Goal: Find specific page/section: Find specific page/section

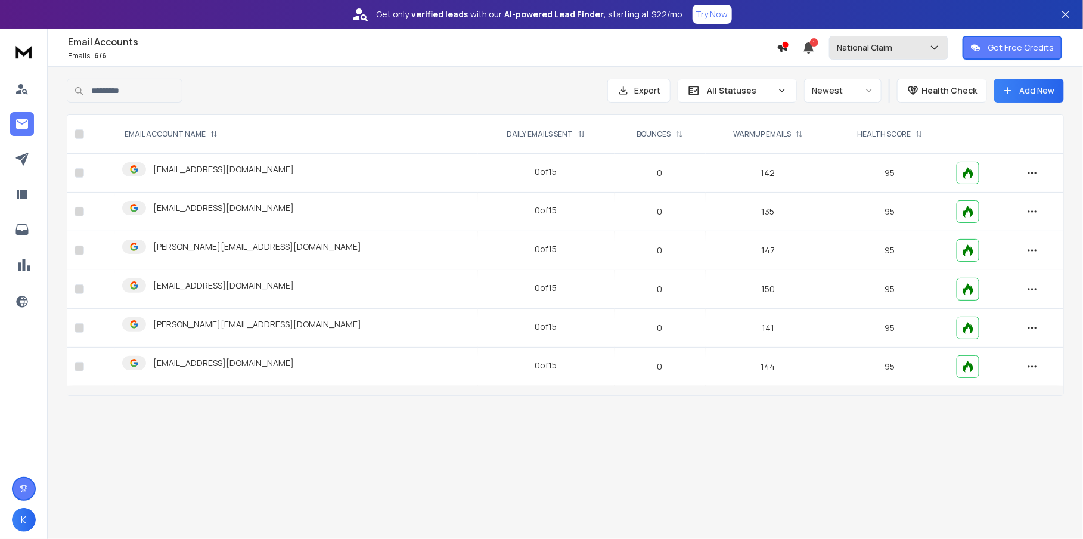
click at [854, 57] on button "National Claim" at bounding box center [888, 48] width 119 height 24
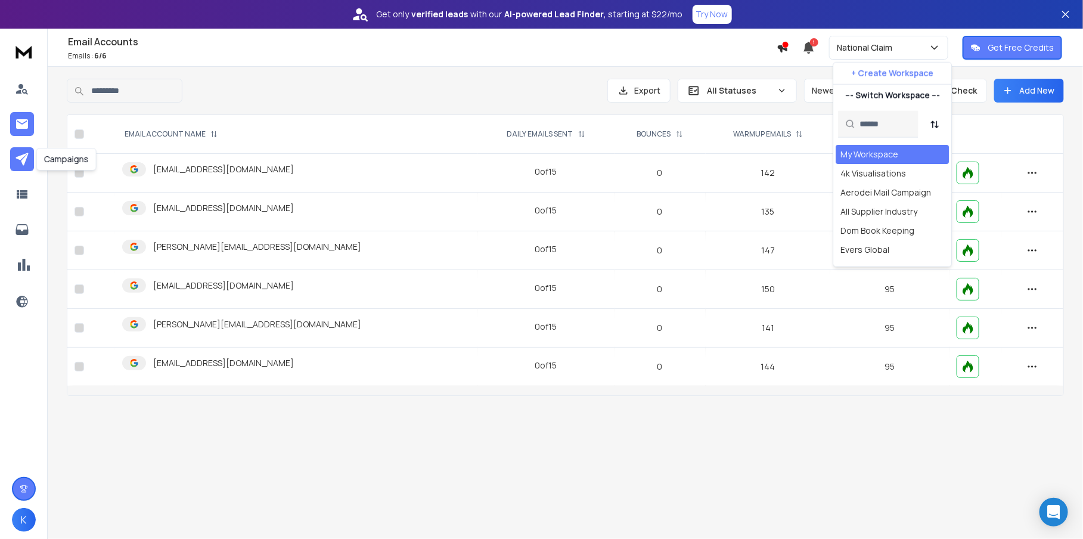
click at [24, 162] on icon at bounding box center [22, 159] width 13 height 13
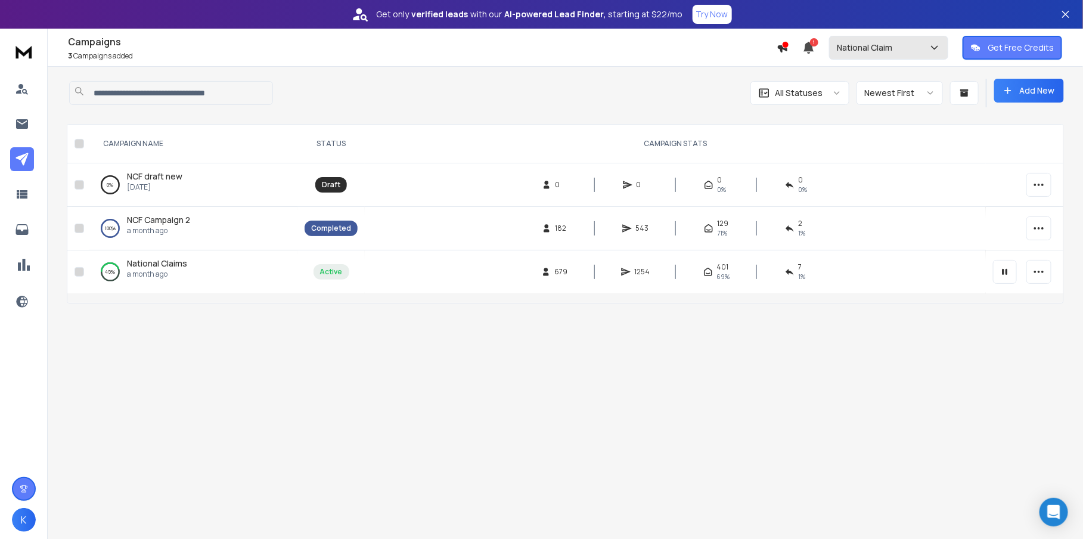
click at [857, 48] on p "National Claim" at bounding box center [867, 48] width 60 height 12
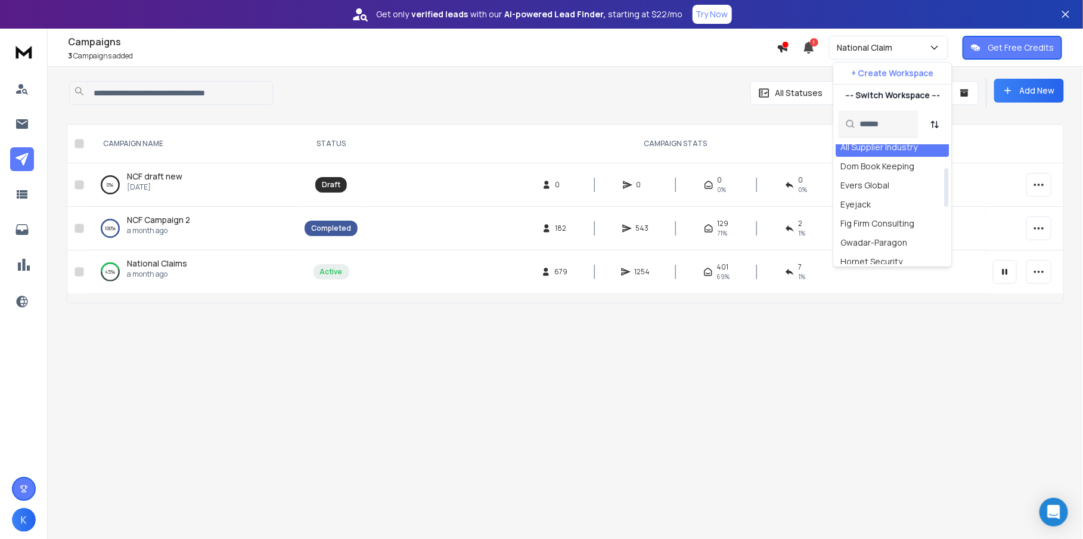
scroll to position [79, 0]
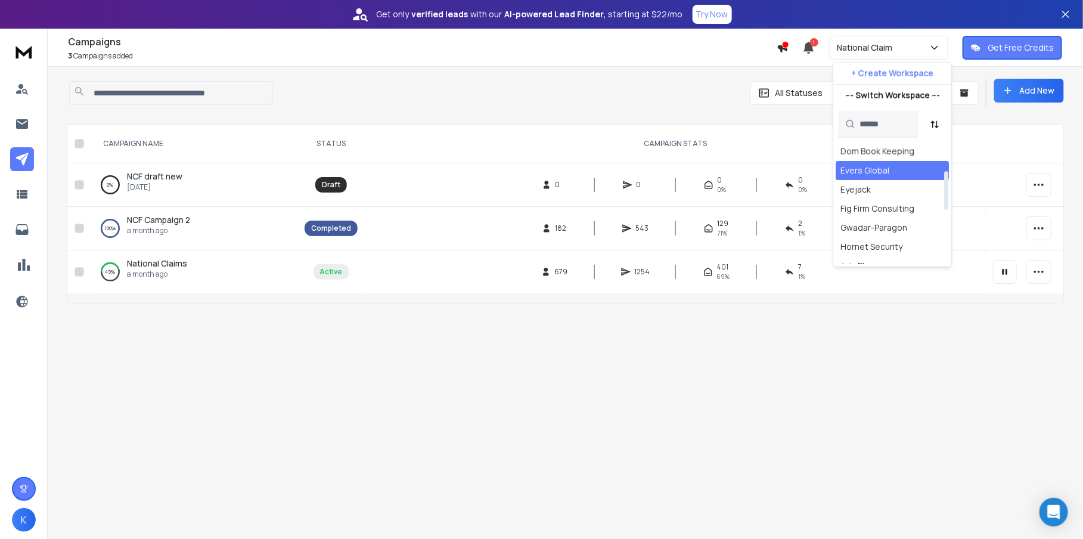
click at [875, 169] on div "Evers Global" at bounding box center [865, 171] width 49 height 12
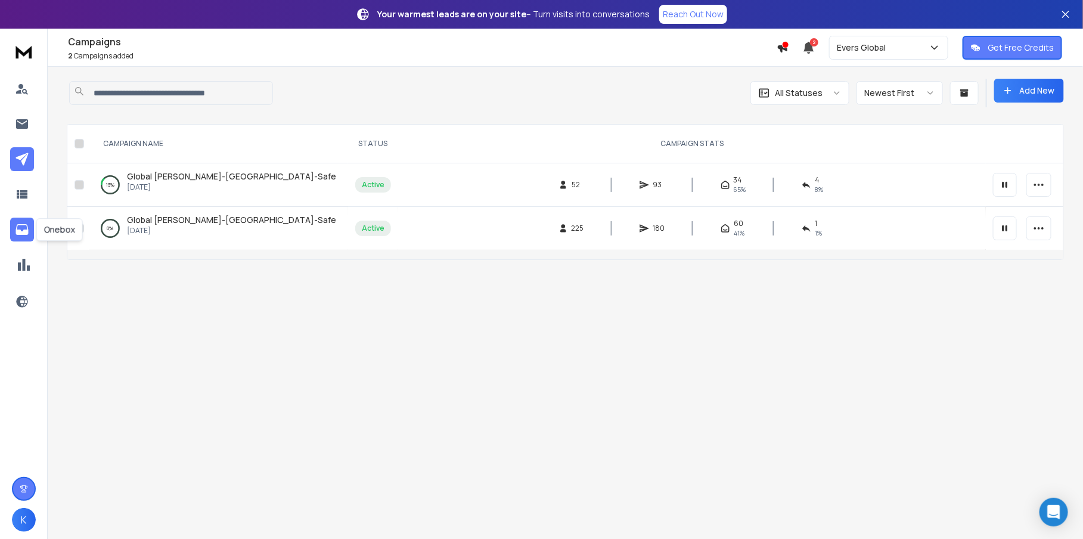
click at [24, 231] on icon at bounding box center [22, 229] width 13 height 11
